Goal: Communication & Community: Answer question/provide support

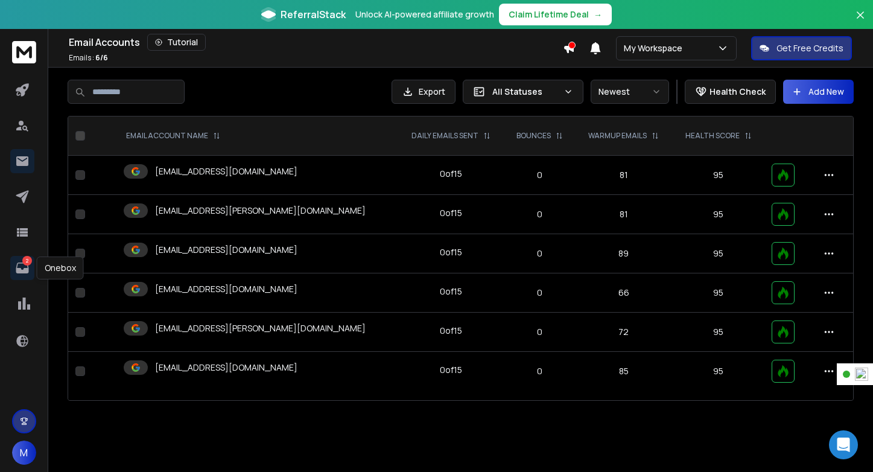
click at [24, 268] on icon at bounding box center [22, 268] width 13 height 11
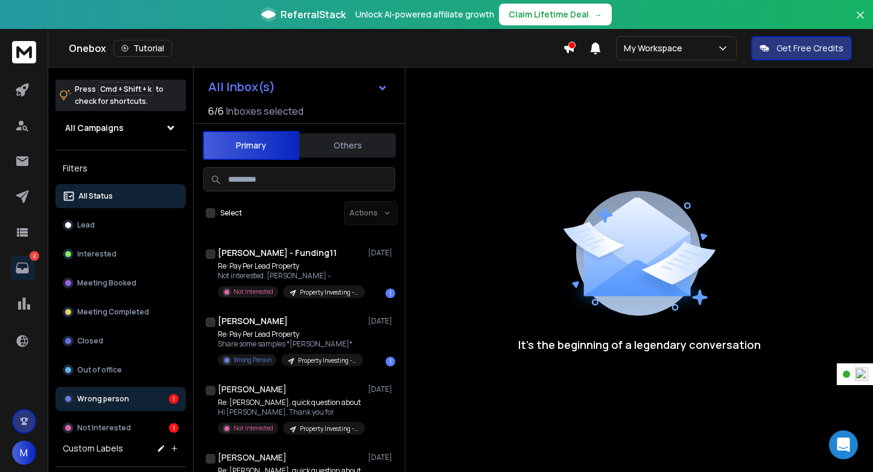
click at [109, 396] on p "Wrong person" at bounding box center [103, 399] width 52 height 10
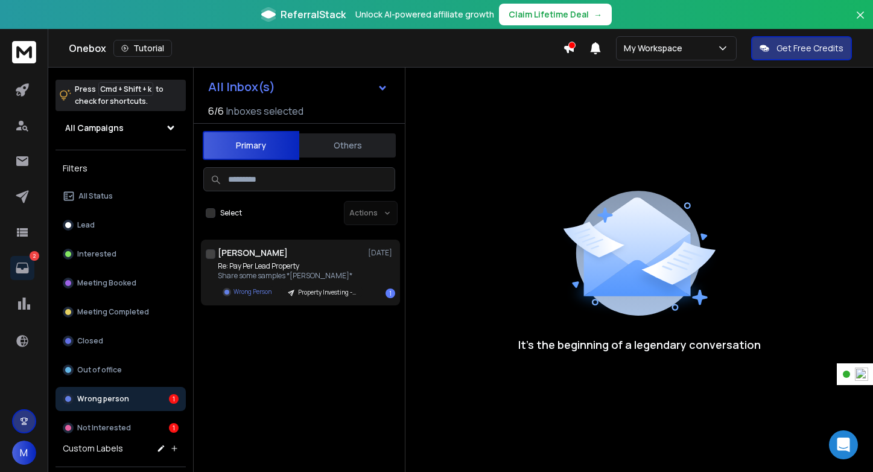
click at [276, 279] on p "Share some samples *[PERSON_NAME]*" at bounding box center [290, 276] width 145 height 10
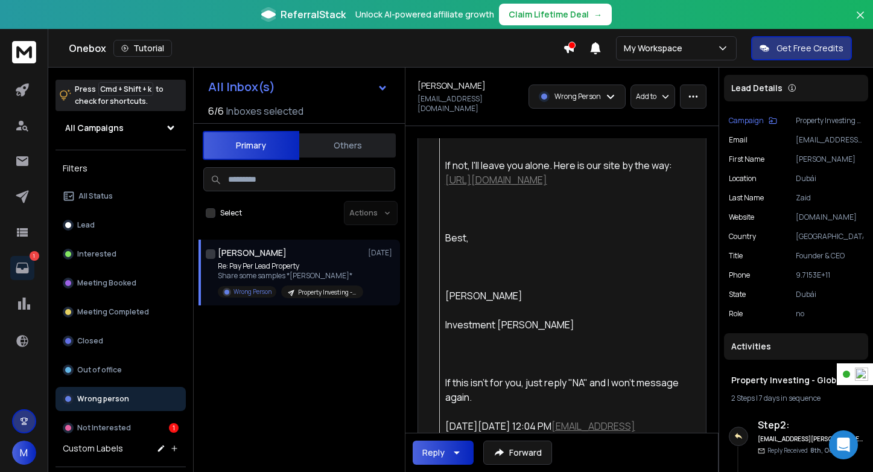
scroll to position [678, 0]
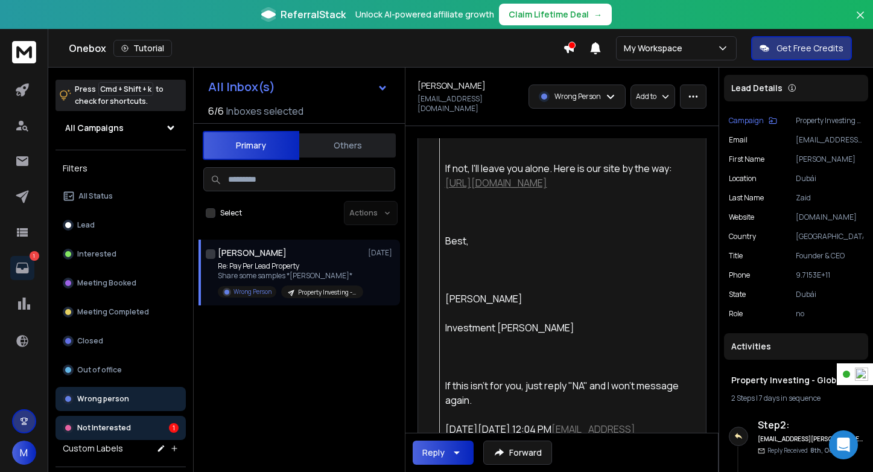
click at [113, 423] on p "Not Interested" at bounding box center [104, 428] width 54 height 10
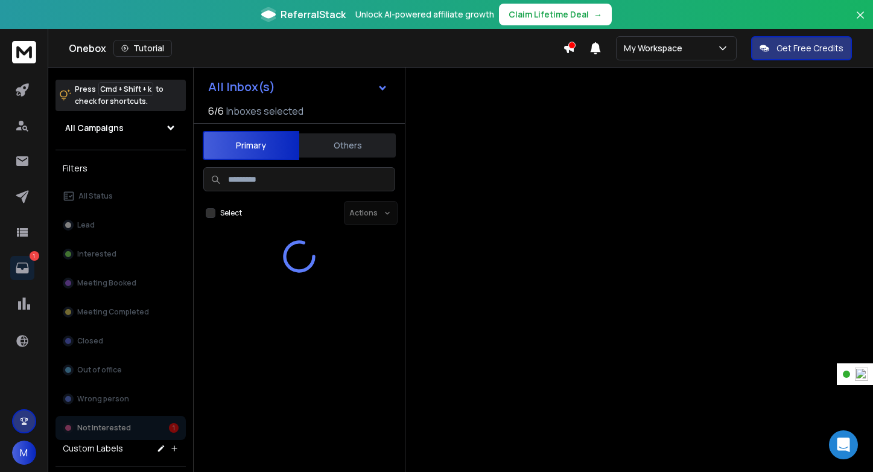
scroll to position [0, 0]
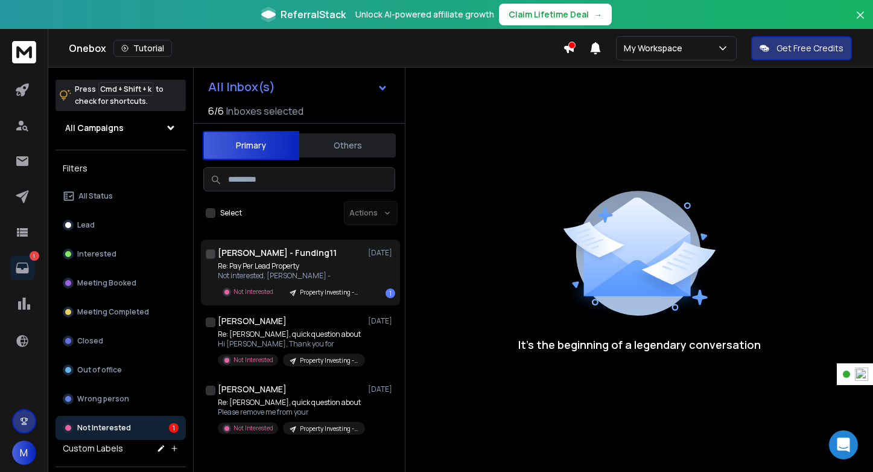
click at [291, 270] on p "Re: Pay Per Lead Property" at bounding box center [290, 266] width 145 height 10
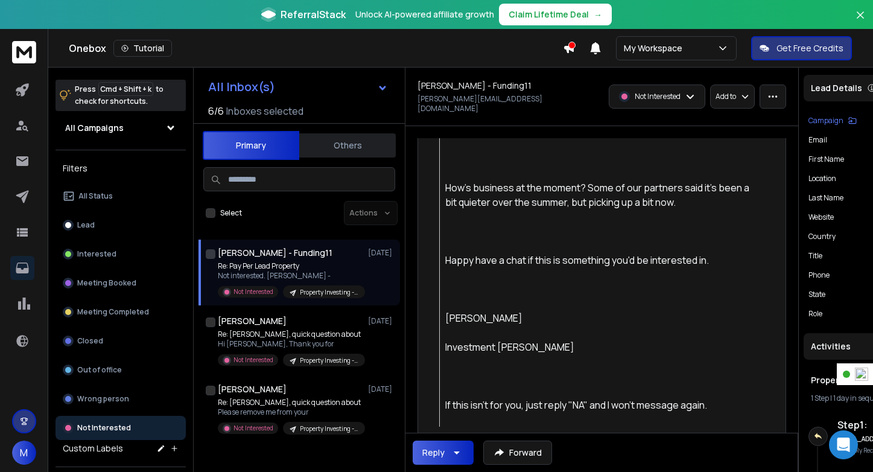
scroll to position [760, 0]
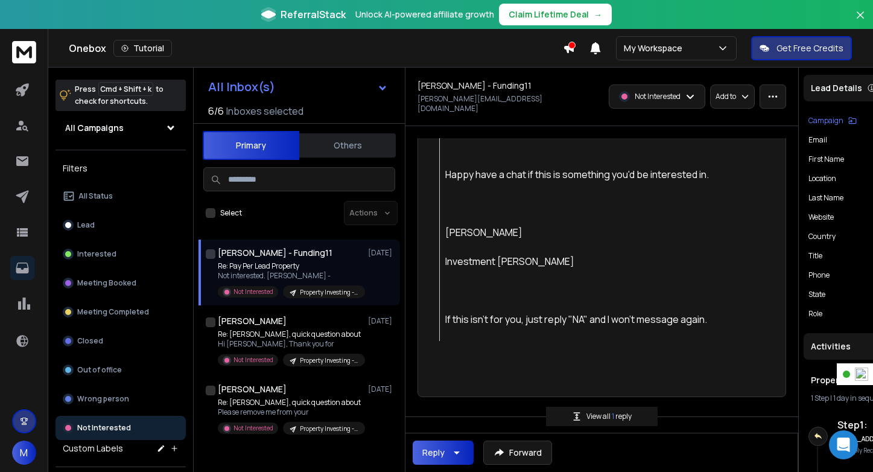
click at [108, 388] on button "Wrong person" at bounding box center [121, 399] width 130 height 24
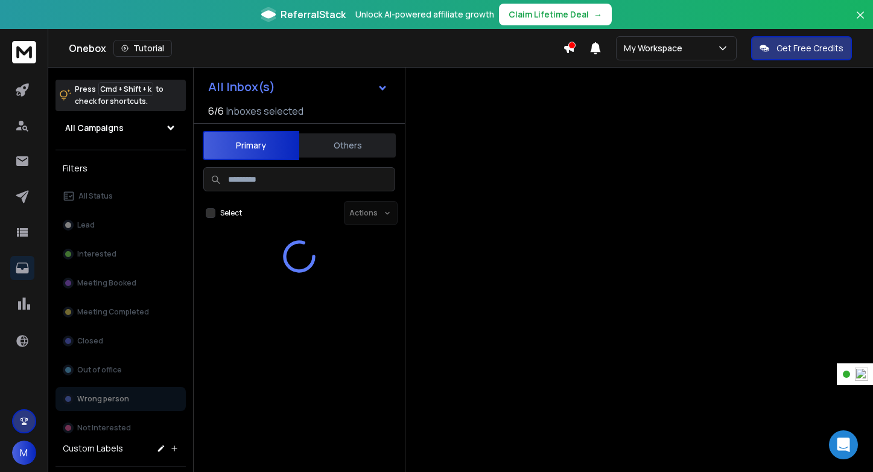
scroll to position [0, 0]
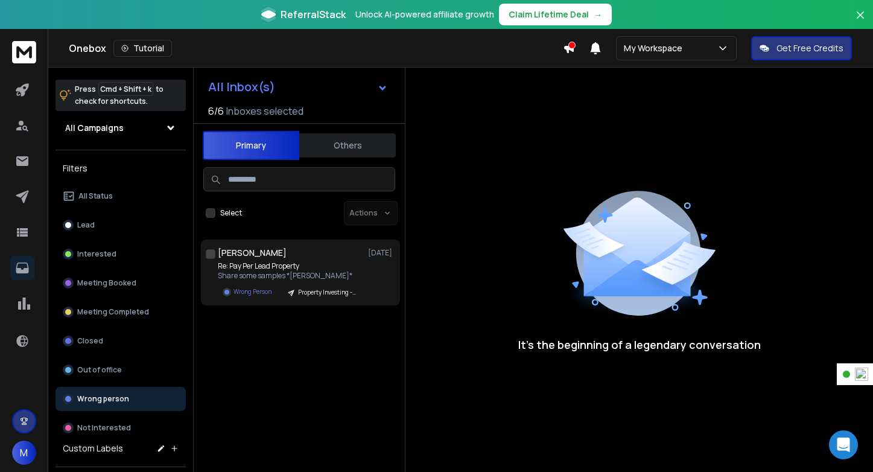
click at [311, 259] on div "[PERSON_NAME] [DATE] Re: Pay Per Lead Property Share some samples *[PERSON_NAME…" at bounding box center [306, 272] width 177 height 51
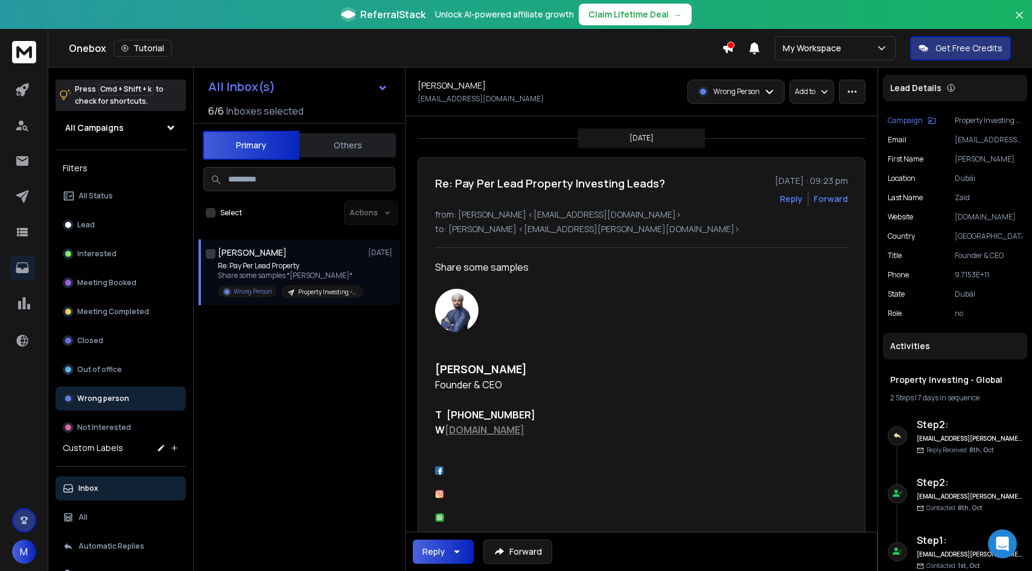
click at [788, 200] on button "Reply" at bounding box center [791, 199] width 23 height 12
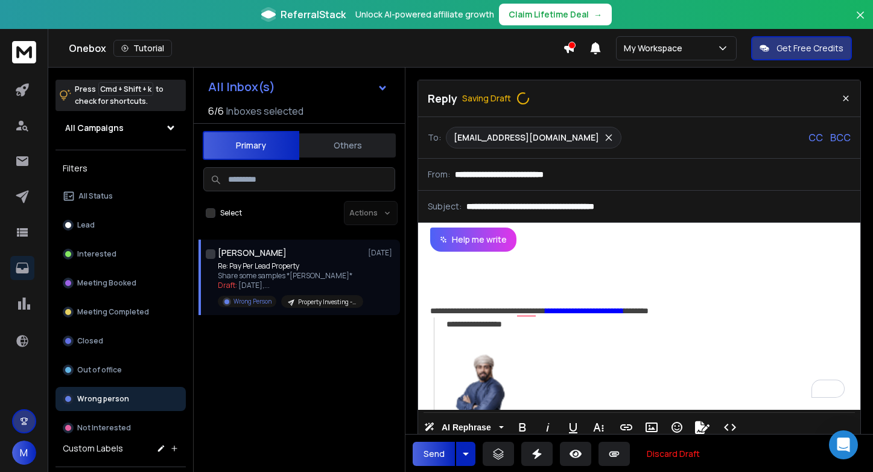
scroll to position [0, 2]
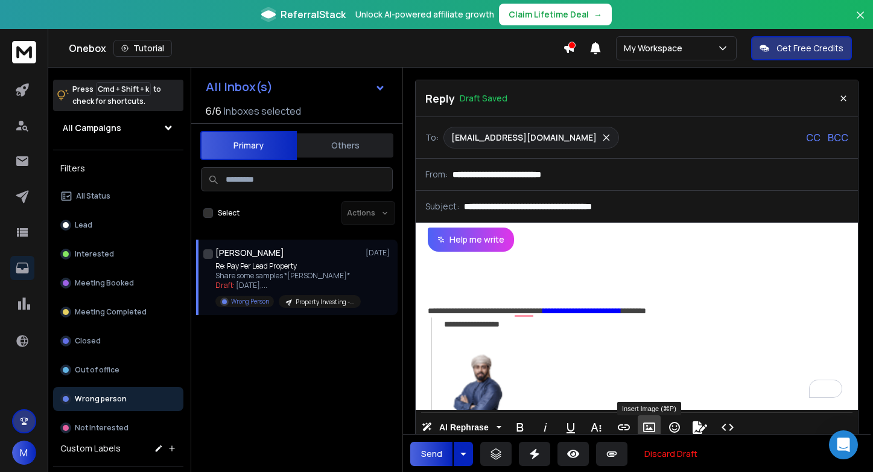
click at [654, 425] on icon "button" at bounding box center [649, 427] width 14 height 14
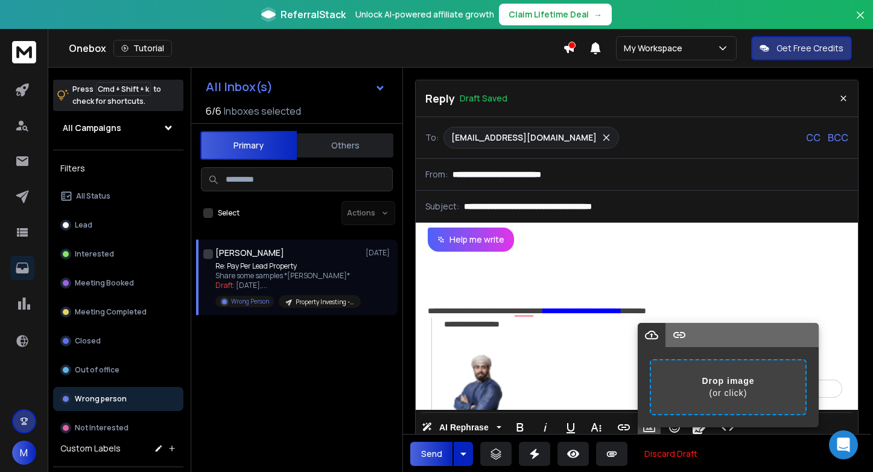
scroll to position [0, 0]
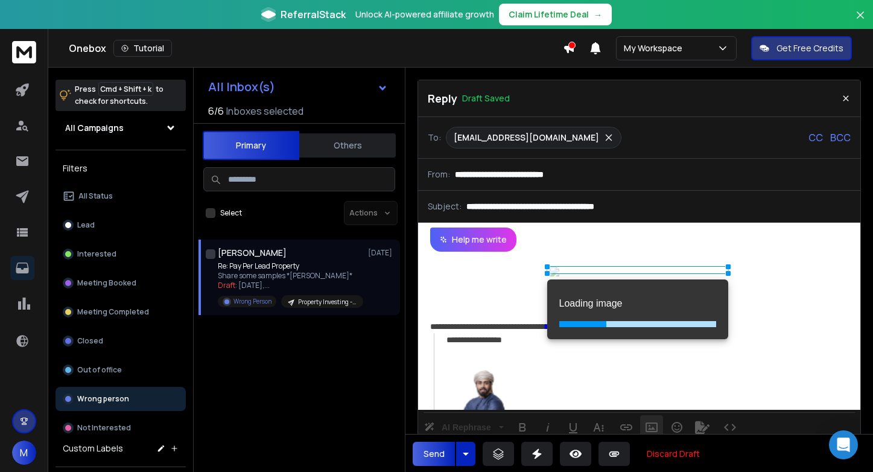
drag, startPoint x: 609, startPoint y: 266, endPoint x: 578, endPoint y: 270, distance: 31.1
click at [552, 269] on div "**********" at bounding box center [639, 331] width 442 height 158
drag, startPoint x: 567, startPoint y: 269, endPoint x: 489, endPoint y: 268, distance: 77.2
click at [488, 269] on div "To enrich screen reader interactions, please activate Accessibility in Grammarl…" at bounding box center [639, 272] width 418 height 10
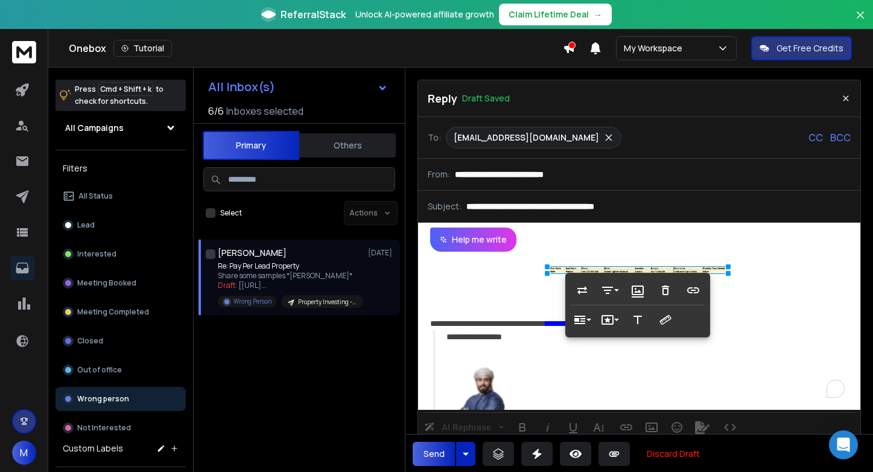
drag, startPoint x: 595, startPoint y: 267, endPoint x: 561, endPoint y: 267, distance: 33.8
click at [560, 267] on img "To enrich screen reader interactions, please activate Accessibility in Grammarl…" at bounding box center [639, 270] width 181 height 7
drag, startPoint x: 546, startPoint y: 266, endPoint x: 565, endPoint y: 266, distance: 19.3
click at [517, 266] on div "**********" at bounding box center [639, 331] width 442 height 158
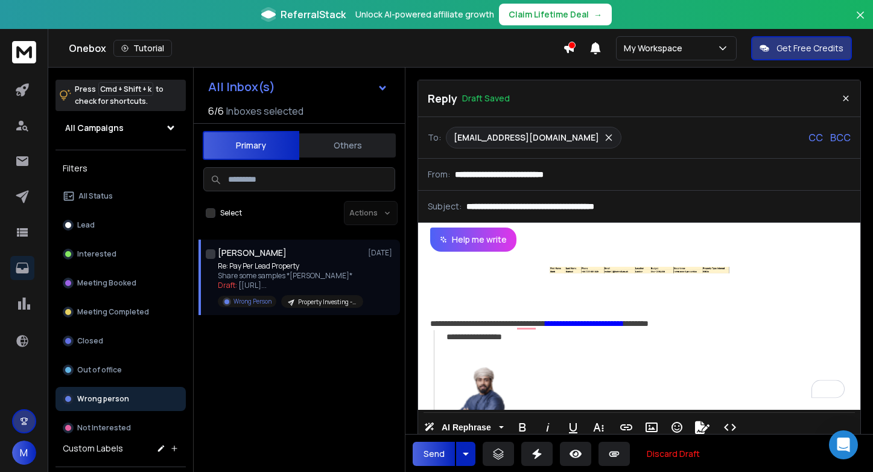
click at [556, 267] on img "To enrich screen reader interactions, please activate Accessibility in Grammarl…" at bounding box center [639, 270] width 181 height 7
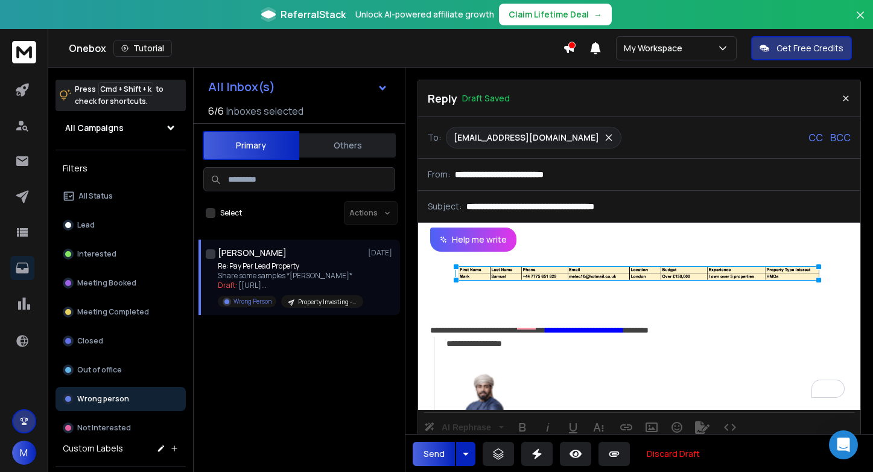
drag, startPoint x: 546, startPoint y: 266, endPoint x: 364, endPoint y: 255, distance: 182.0
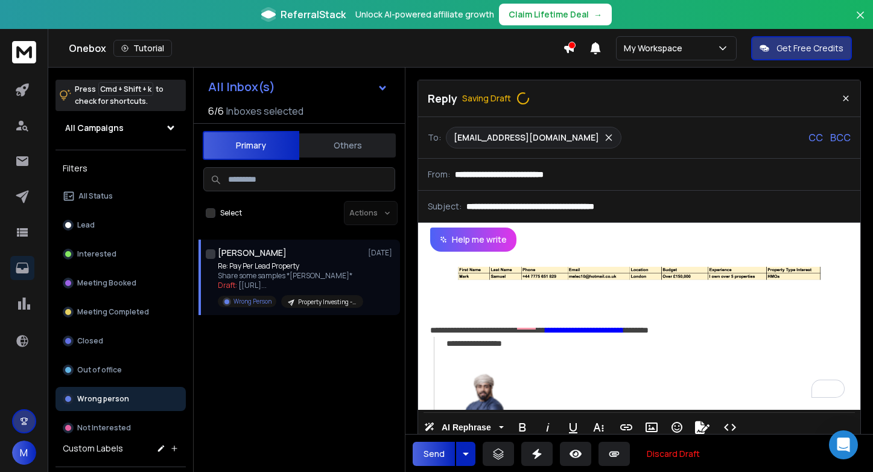
click at [540, 247] on div "Help me write" at bounding box center [639, 238] width 442 height 31
click at [543, 238] on div "Help me write" at bounding box center [639, 238] width 442 height 31
click at [505, 254] on div "**********" at bounding box center [639, 331] width 442 height 158
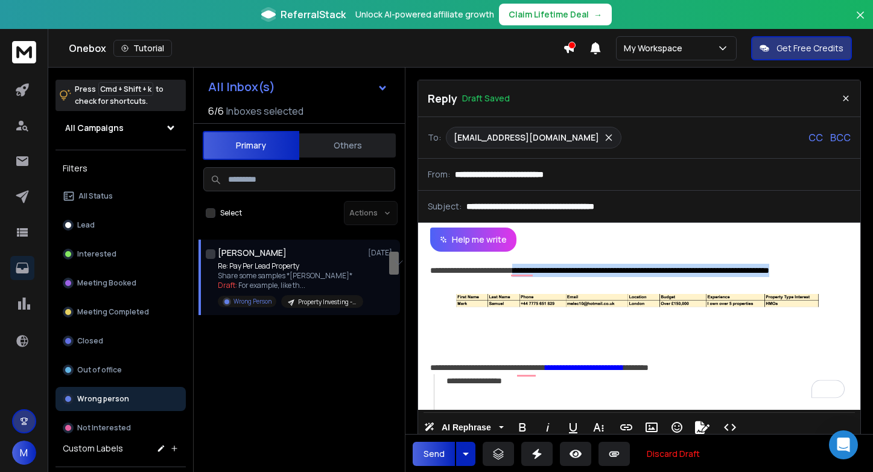
drag, startPoint x: 533, startPoint y: 271, endPoint x: 689, endPoint y: 284, distance: 156.3
click at [689, 284] on div "**********" at bounding box center [637, 292] width 415 height 57
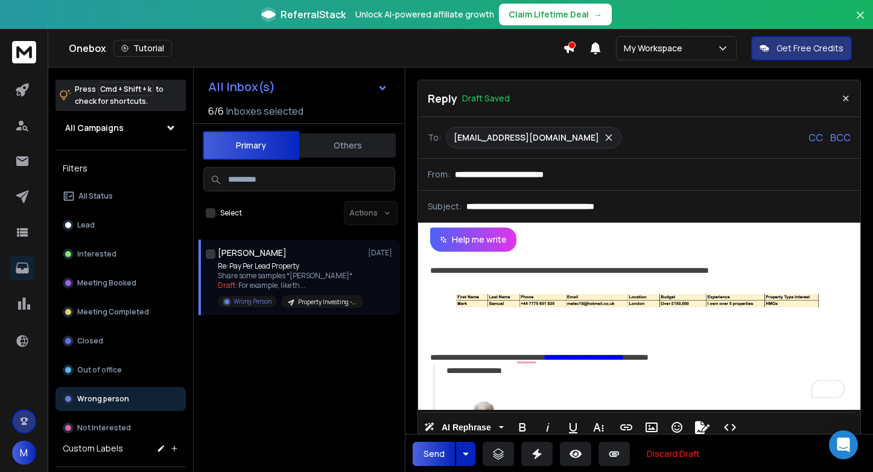
click at [833, 301] on div "**********" at bounding box center [637, 285] width 415 height 43
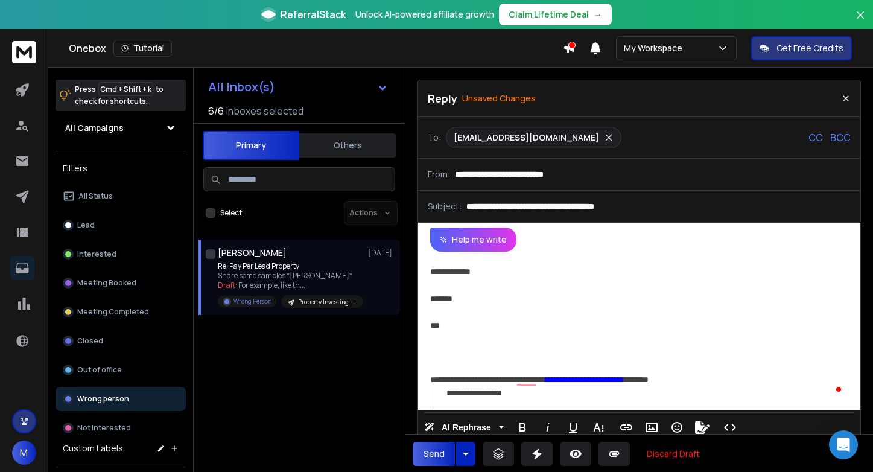
scroll to position [59, 0]
click at [491, 355] on div "To enrich screen reader interactions, please activate Accessibility in Grammarl…" at bounding box center [637, 351] width 415 height 13
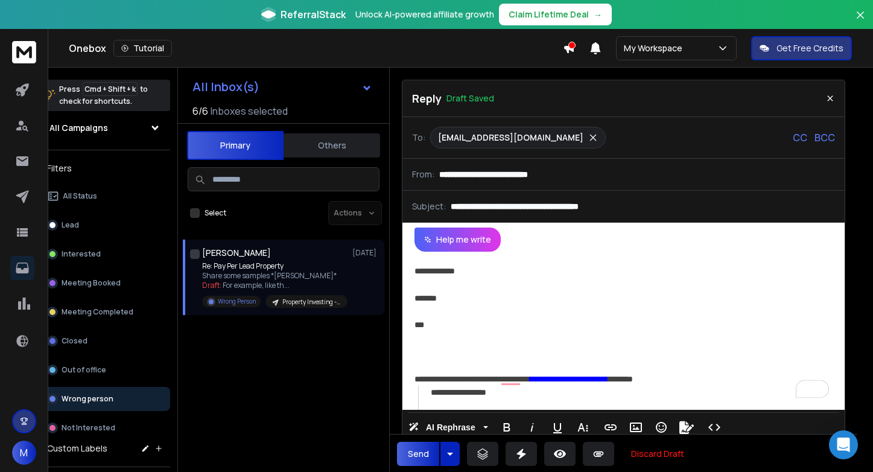
scroll to position [0, 16]
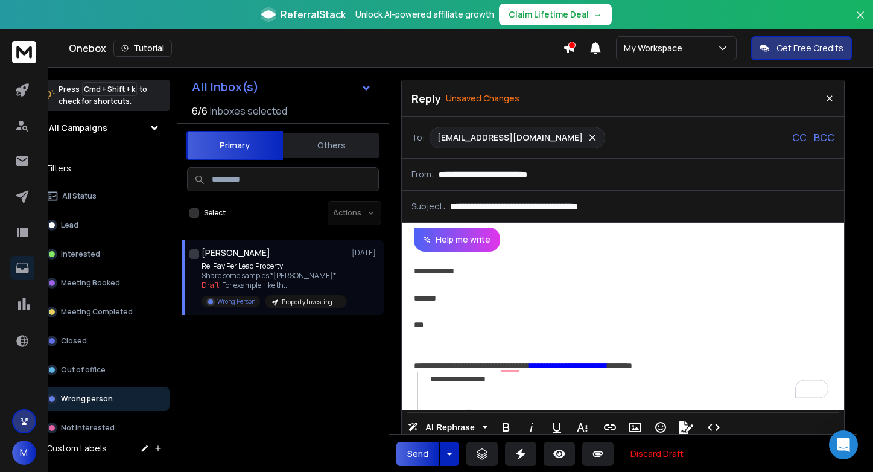
click at [420, 455] on button "Send" at bounding box center [417, 454] width 42 height 24
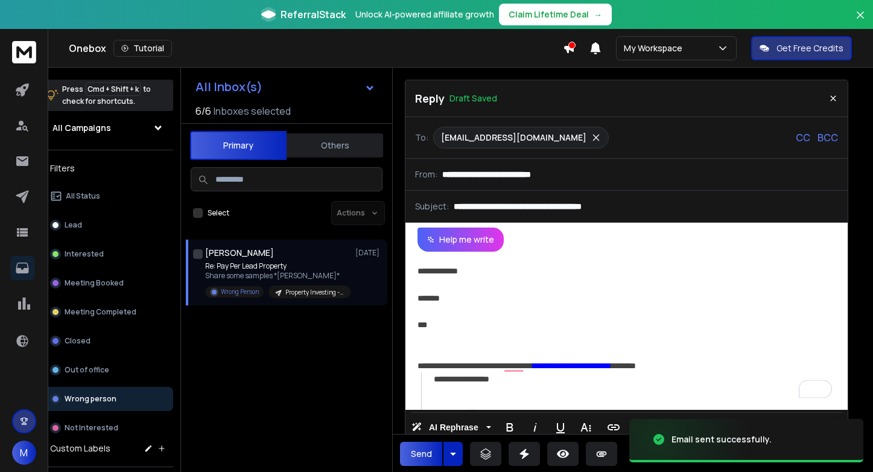
scroll to position [0, 0]
